Goal: Navigation & Orientation: Understand site structure

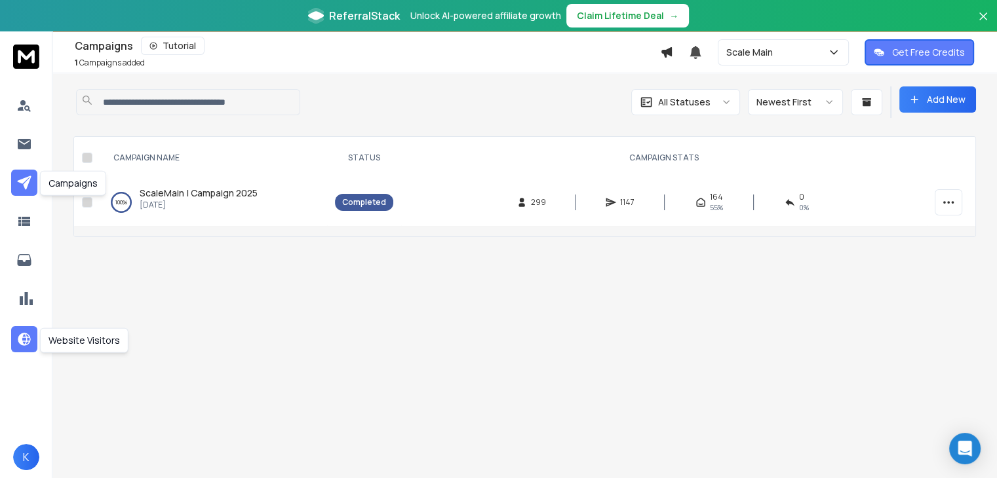
click at [25, 342] on icon at bounding box center [24, 340] width 16 height 16
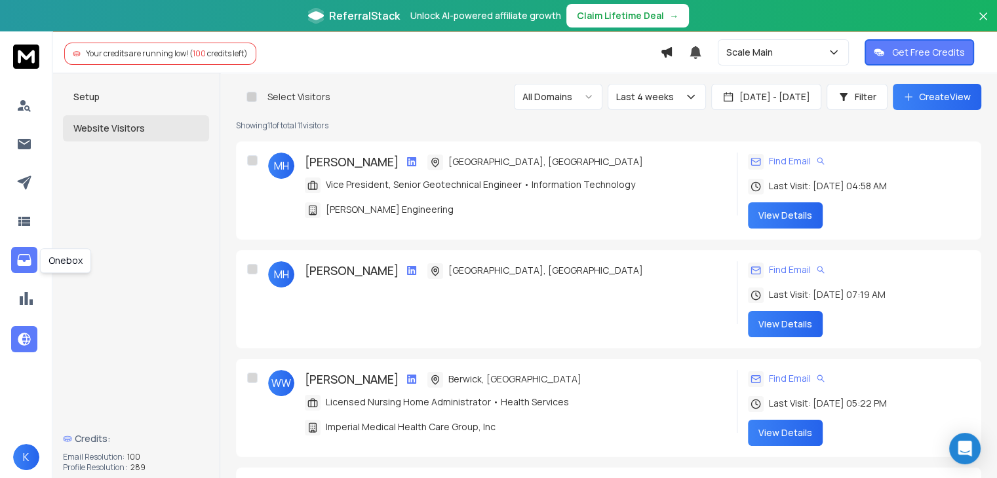
click at [26, 257] on icon at bounding box center [24, 260] width 16 height 16
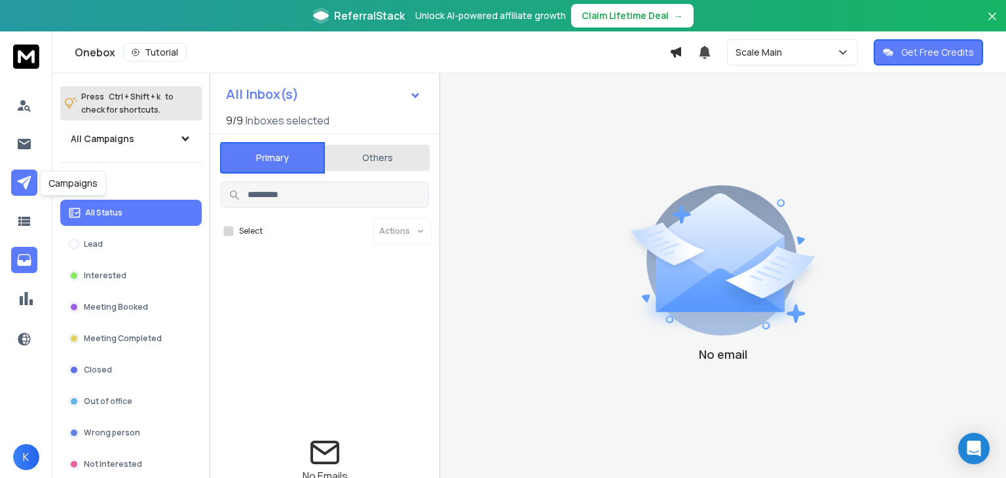
click at [25, 178] on icon at bounding box center [24, 183] width 16 height 16
